Goal: Navigation & Orientation: Find specific page/section

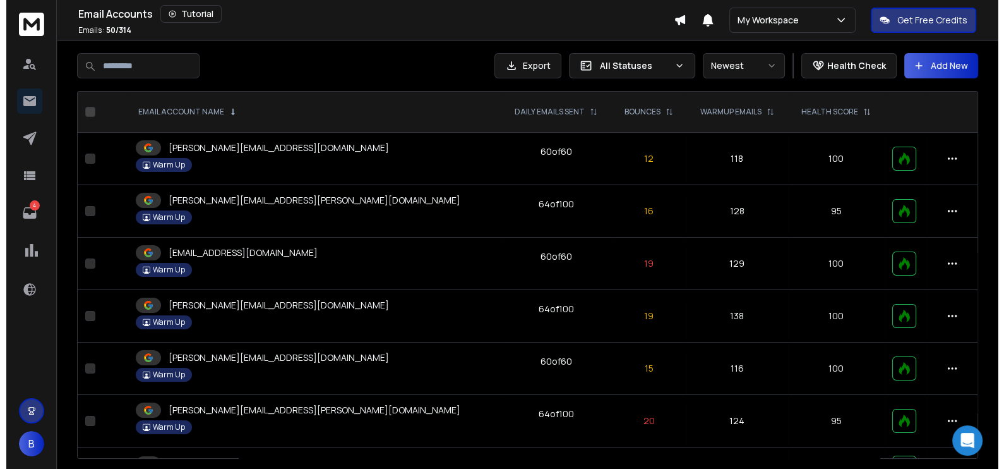
scroll to position [1579, 0]
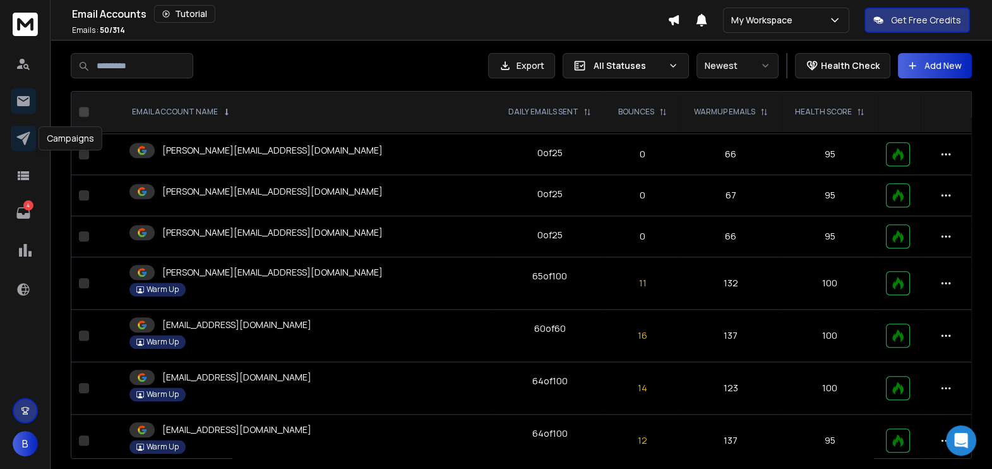
click at [18, 146] on link at bounding box center [23, 138] width 25 height 25
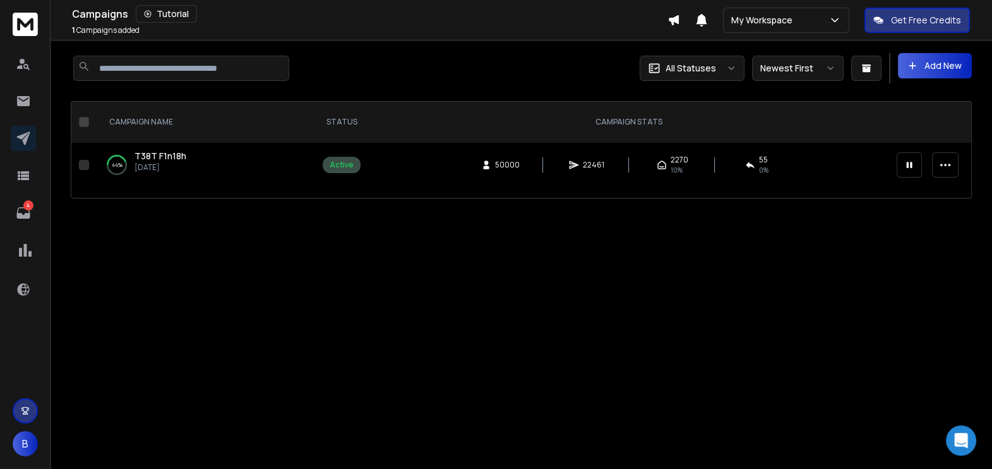
click at [356, 167] on div "Active" at bounding box center [342, 165] width 38 height 16
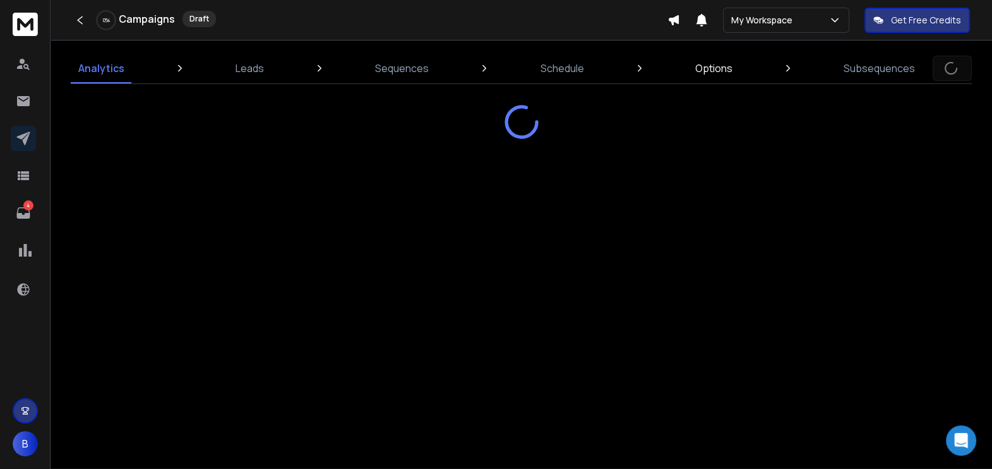
click at [709, 71] on p "Options" at bounding box center [713, 68] width 37 height 15
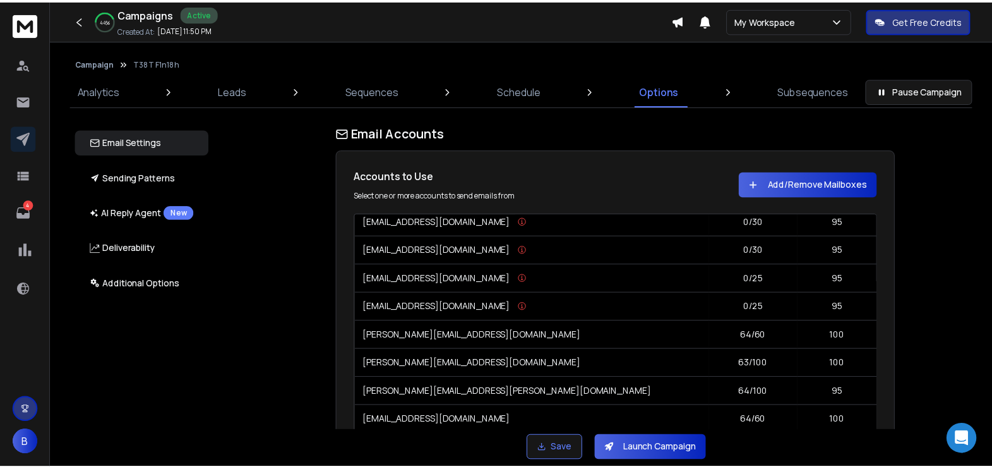
scroll to position [2525, 0]
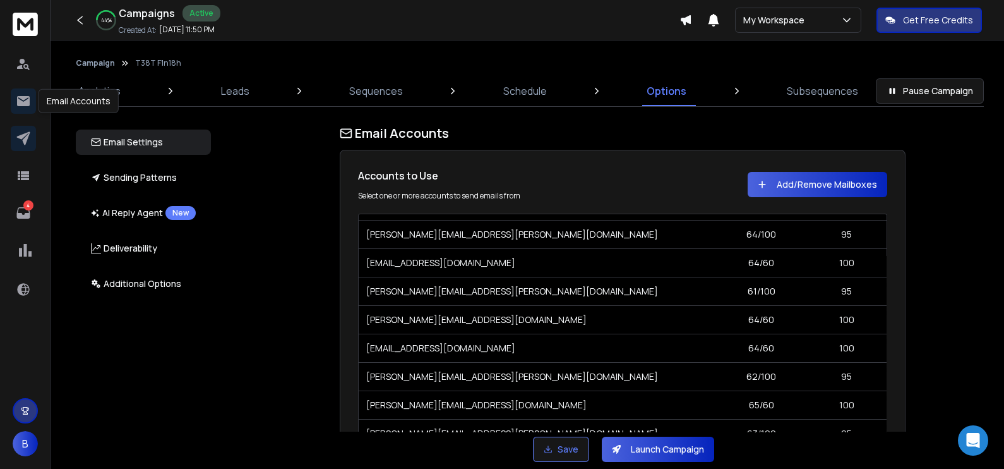
click at [16, 108] on icon at bounding box center [23, 100] width 15 height 15
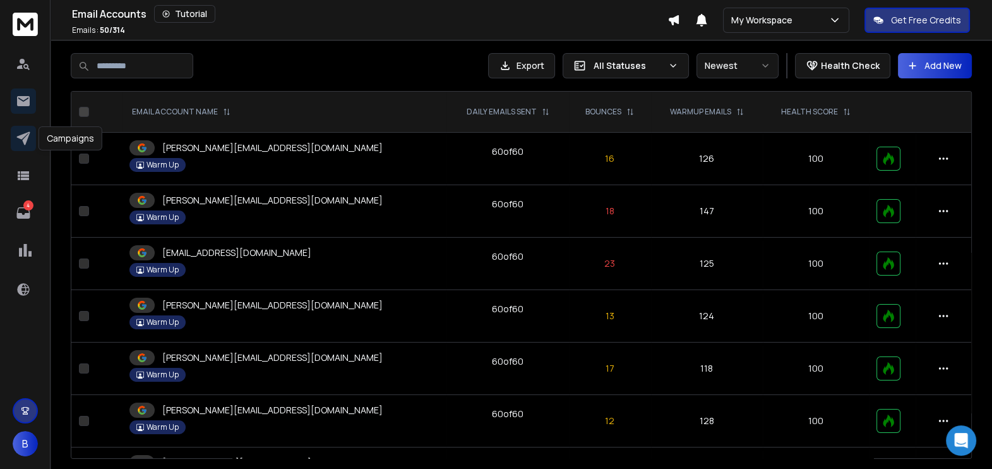
click at [33, 142] on link at bounding box center [23, 138] width 25 height 25
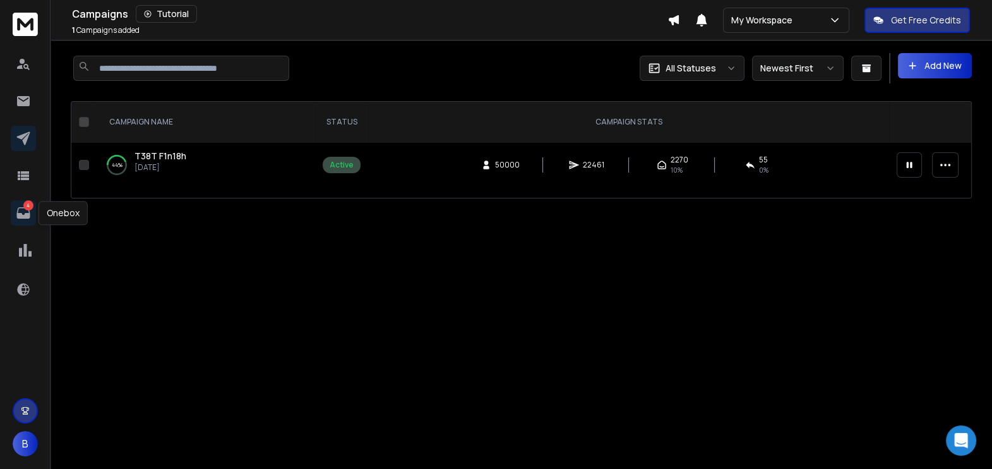
click at [15, 204] on link "4" at bounding box center [23, 212] width 25 height 25
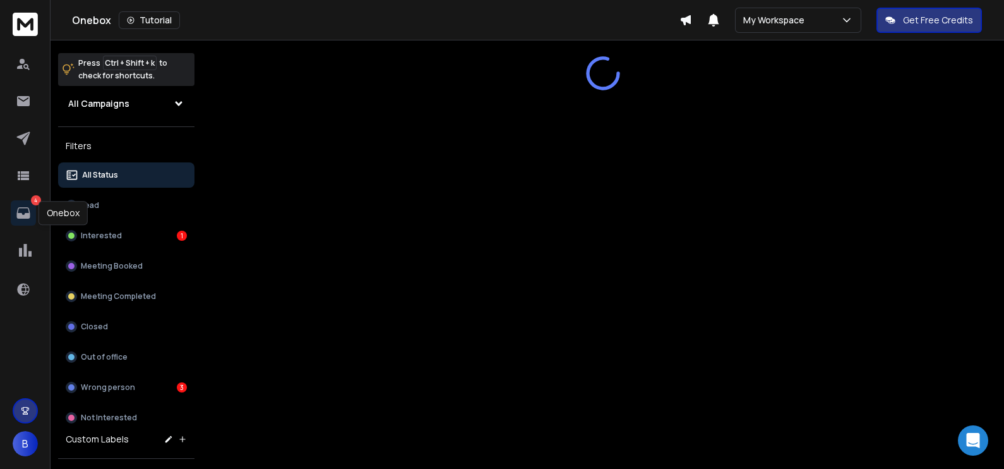
click at [16, 207] on icon at bounding box center [23, 212] width 15 height 15
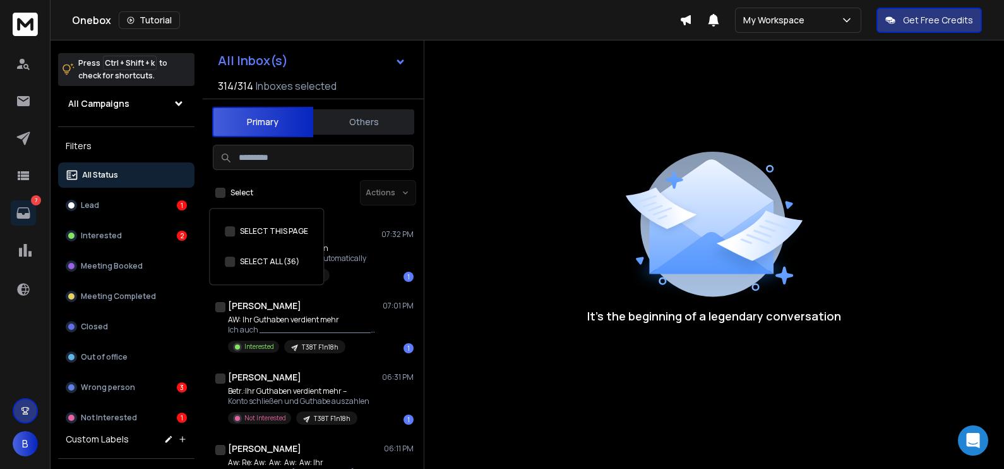
click at [347, 139] on div "Primary Others Select Actions Mailschutzz 07:32 PM Delivery failed - Ihr Guthab…" at bounding box center [313, 336] width 221 height 455
click at [347, 136] on div "Primary Others Select Actions Mailschutzz 07:32 PM Delivery failed - Ihr Guthab…" at bounding box center [313, 336] width 221 height 455
click at [347, 132] on button "Others" at bounding box center [363, 122] width 101 height 28
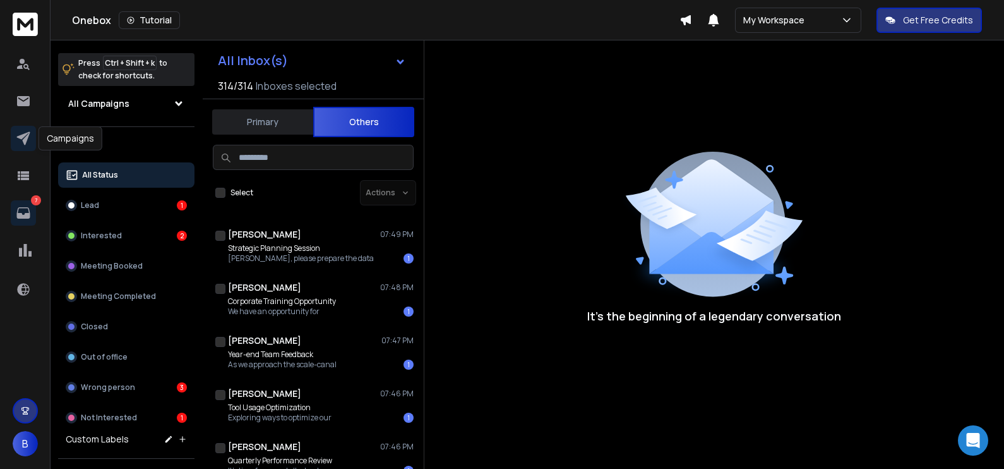
click at [27, 137] on icon at bounding box center [22, 138] width 13 height 13
